Goal: Task Accomplishment & Management: Manage account settings

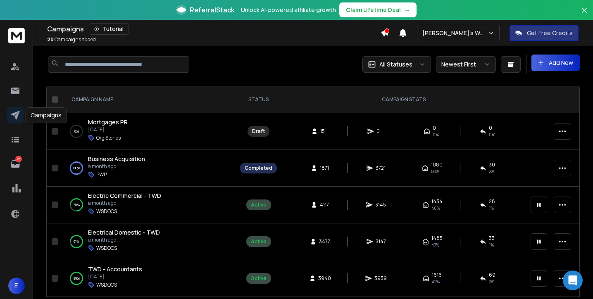
click at [112, 125] on span "Mortgages PR" at bounding box center [108, 122] width 40 height 8
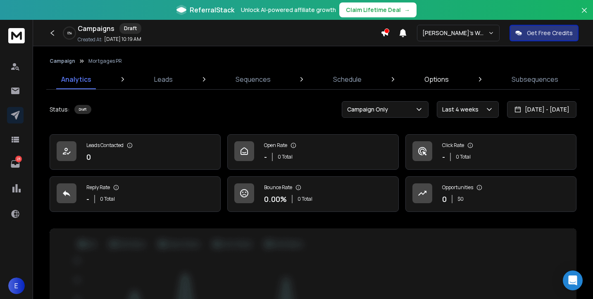
click at [442, 81] on p "Options" at bounding box center [436, 79] width 24 height 10
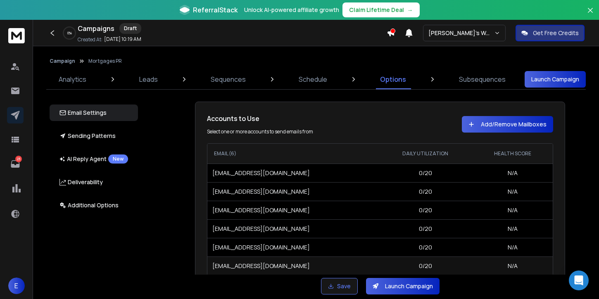
scroll to position [23, 0]
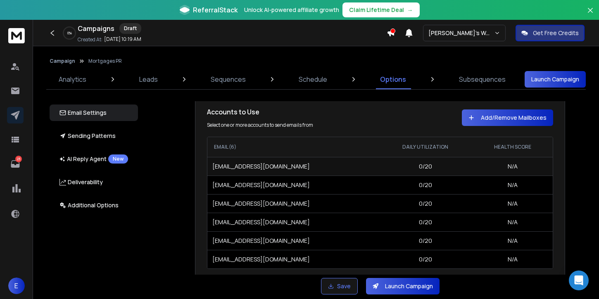
drag, startPoint x: 302, startPoint y: 167, endPoint x: 236, endPoint y: 167, distance: 66.9
click at [236, 167] on div "[EMAIL_ADDRESS][DOMAIN_NAME]" at bounding box center [292, 166] width 161 height 8
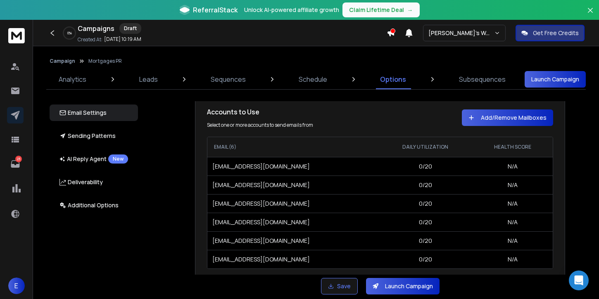
copy p "[DOMAIN_NAME]"
click at [182, 204] on div "Email Accounts Accounts to Use Select one or more accounts to send emails from …" at bounding box center [385, 188] width 468 height 174
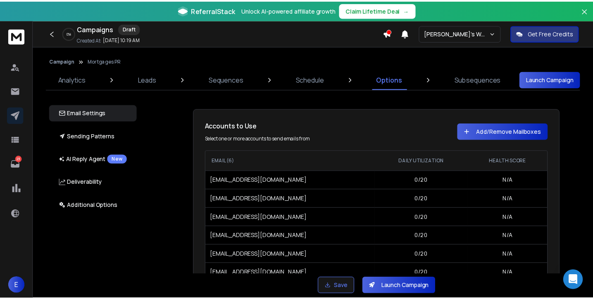
scroll to position [9, 0]
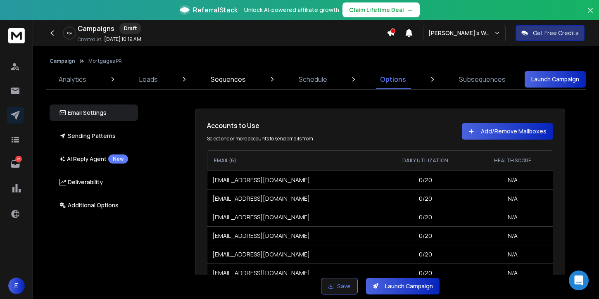
click at [226, 81] on p "Sequences" at bounding box center [228, 79] width 35 height 10
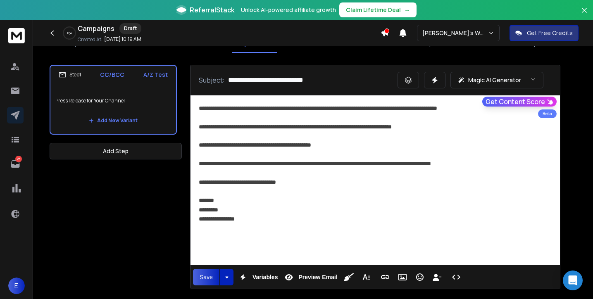
scroll to position [38, 0]
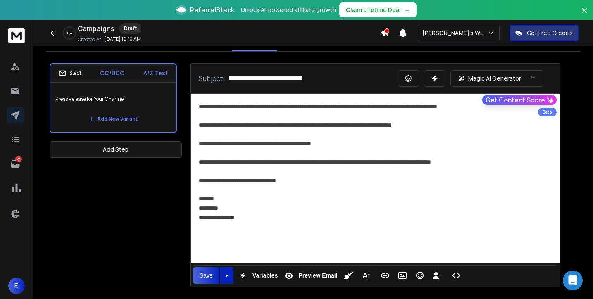
click at [230, 274] on icon "button" at bounding box center [227, 275] width 10 height 5
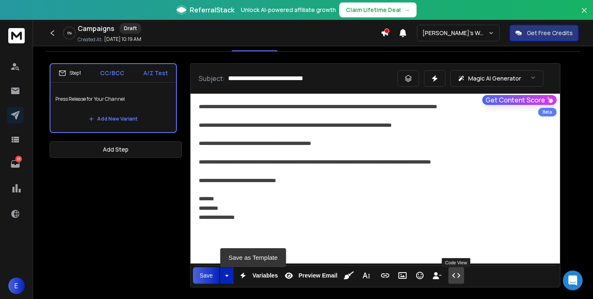
click at [455, 274] on icon "button" at bounding box center [456, 276] width 10 height 10
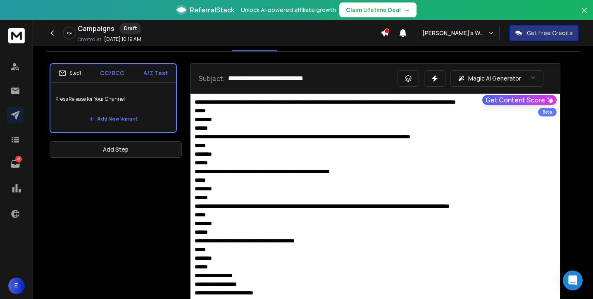
scroll to position [102, 0]
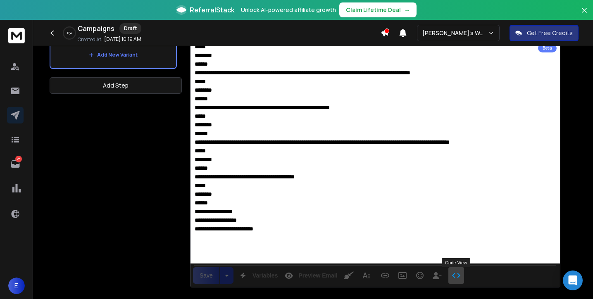
click at [453, 280] on icon "button" at bounding box center [456, 276] width 10 height 10
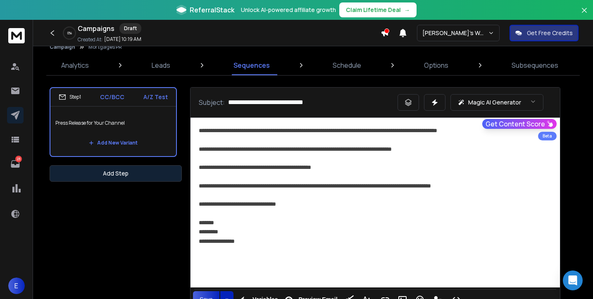
scroll to position [0, 0]
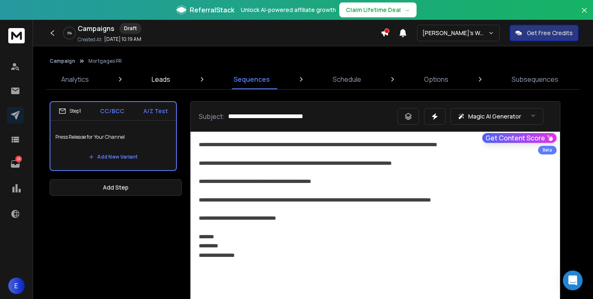
click at [159, 86] on link "Leads" at bounding box center [161, 79] width 29 height 20
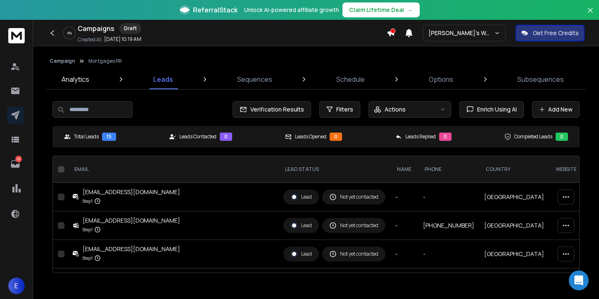
click at [93, 80] on link "Analytics" at bounding box center [76, 79] width 38 height 20
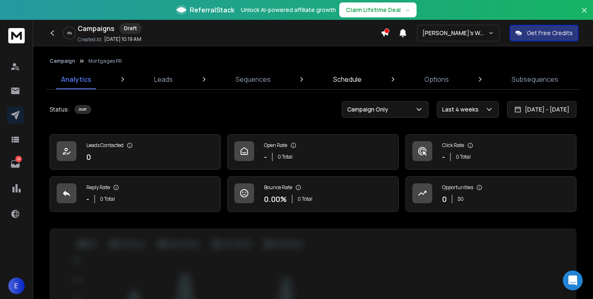
click at [345, 79] on p "Schedule" at bounding box center [347, 79] width 29 height 10
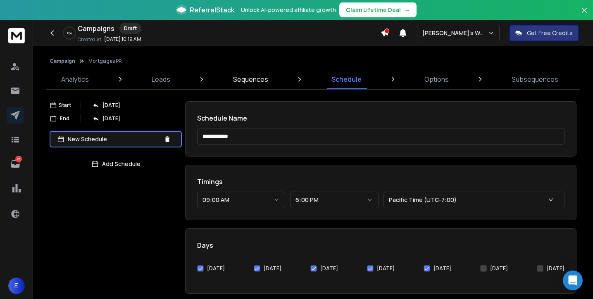
click at [260, 79] on p "Sequences" at bounding box center [250, 79] width 35 height 10
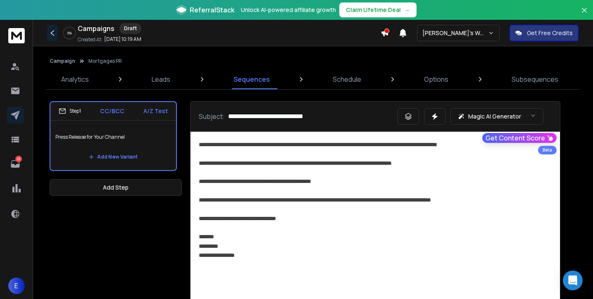
click at [56, 36] on button at bounding box center [52, 33] width 11 height 17
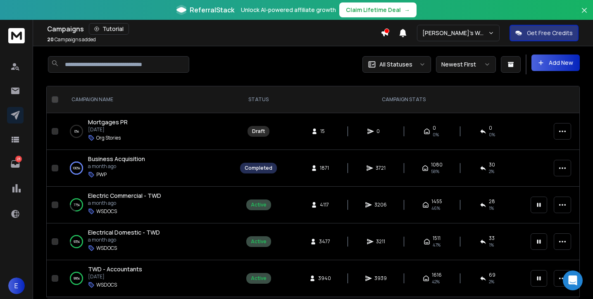
click at [105, 119] on span "Mortgages PR" at bounding box center [108, 122] width 40 height 8
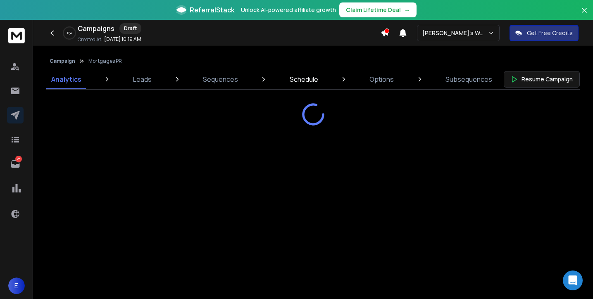
click at [308, 84] on link "Schedule" at bounding box center [304, 79] width 38 height 20
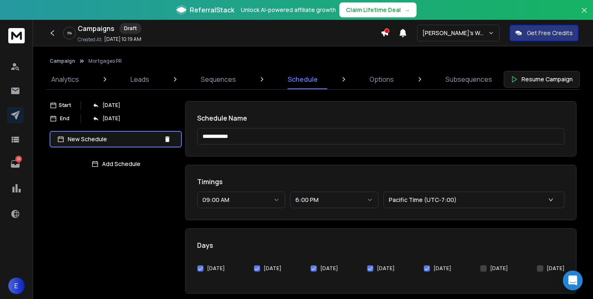
click at [356, 82] on div "Analytics Leads Sequences Schedule Options Subsequences" at bounding box center [271, 79] width 451 height 20
click at [394, 81] on p "Options" at bounding box center [381, 79] width 24 height 10
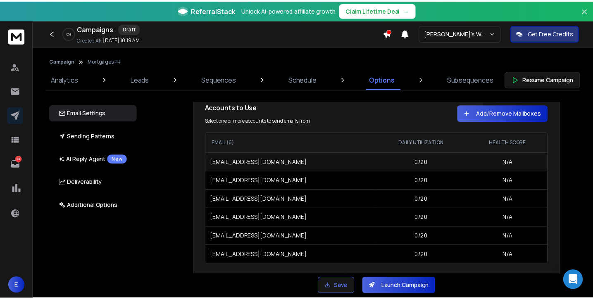
scroll to position [21, 0]
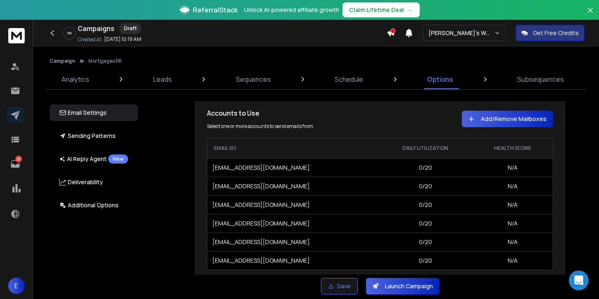
click at [323, 86] on div "Analytics Leads Sequences Schedule Options Subsequences" at bounding box center [312, 79] width 533 height 20
click at [335, 81] on link "Schedule" at bounding box center [349, 79] width 38 height 20
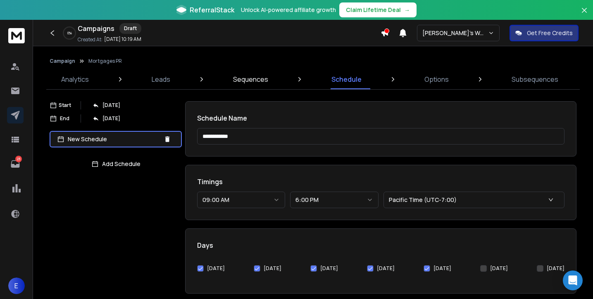
click at [256, 83] on p "Sequences" at bounding box center [250, 79] width 35 height 10
